Goal: Task Accomplishment & Management: Complete application form

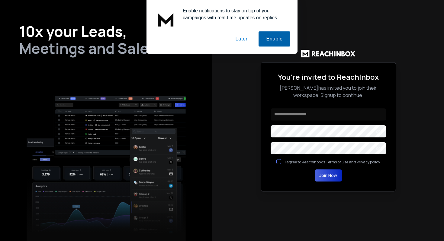
click at [278, 37] on button "Enable" at bounding box center [275, 38] width 32 height 15
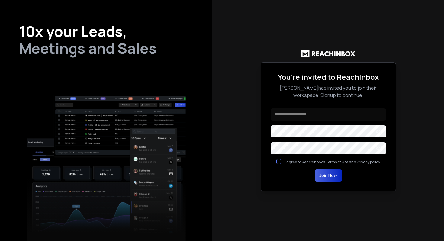
click at [279, 162] on button "I agree to ReachInbox's Terms of Use and Privacy policy" at bounding box center [278, 161] width 5 height 5
click at [326, 174] on button "Join Now" at bounding box center [328, 175] width 27 height 12
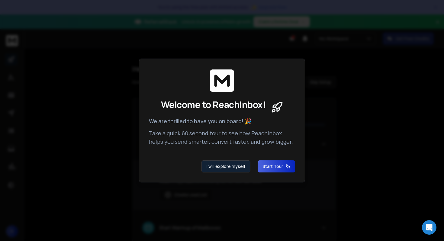
click at [232, 165] on button "I will explore myself" at bounding box center [226, 166] width 49 height 12
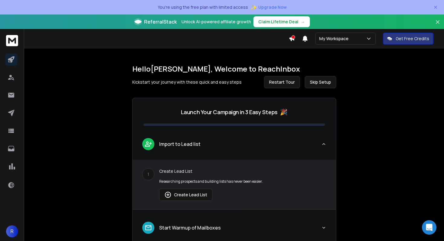
click at [15, 40] on icon at bounding box center [12, 40] width 12 height 11
click at [228, 130] on div "Launch Your Campaign in 3 Easy Steps 🎉 Import to Lead list 1 Create Lead List R…" at bounding box center [234, 188] width 204 height 180
